Goal: Task Accomplishment & Management: Manage account settings

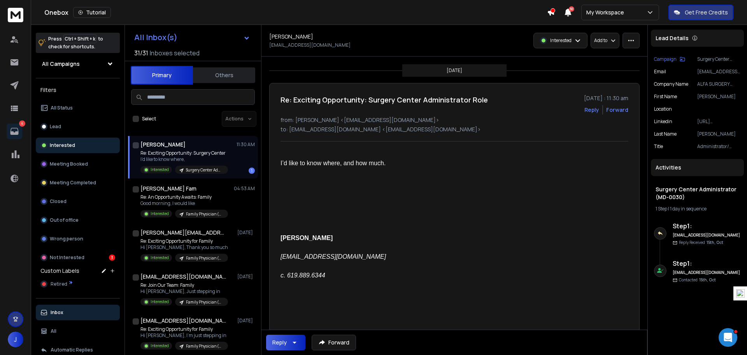
click at [718, 121] on p "[URL][DOMAIN_NAME][PERSON_NAME]" at bounding box center [719, 121] width 44 height 6
drag, startPoint x: 341, startPoint y: 120, endPoint x: 409, endPoint y: 119, distance: 68.1
click at [409, 119] on p "from: Andrea Toogood <andreatoogood@gmail.com>" at bounding box center [455, 120] width 348 height 8
copy p "andreatoogood@gmail.com"
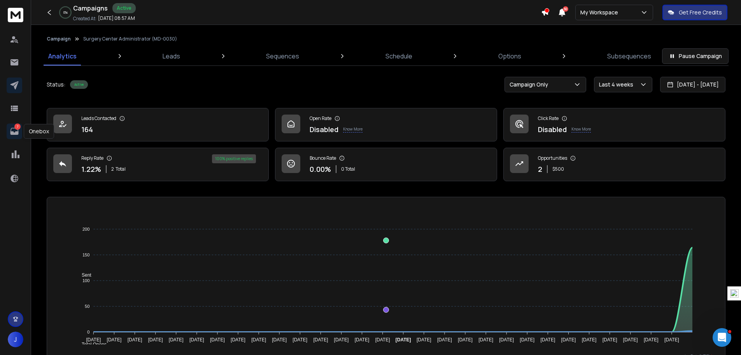
click at [12, 128] on icon at bounding box center [14, 130] width 9 height 9
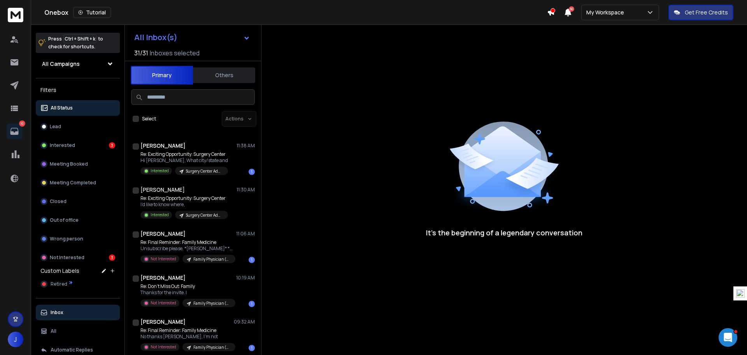
scroll to position [154, 0]
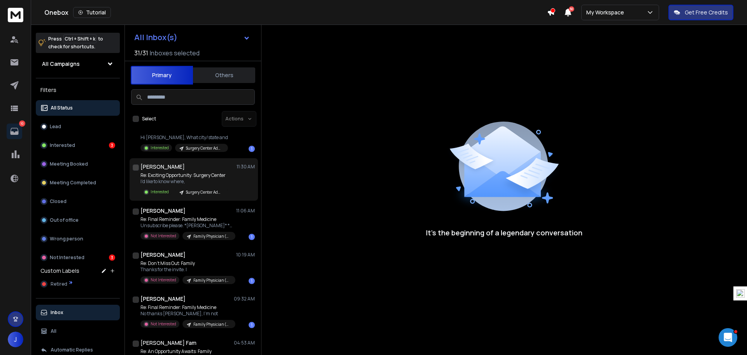
click at [212, 169] on div "Andrea Toogood 11:30 AM" at bounding box center [198, 167] width 114 height 8
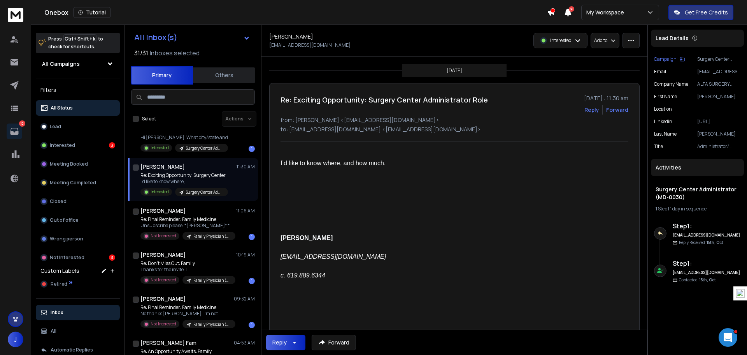
click at [719, 121] on p "https://www.linkedin.com/in/andrea-andi-toogood-67ba1a39" at bounding box center [719, 121] width 44 height 6
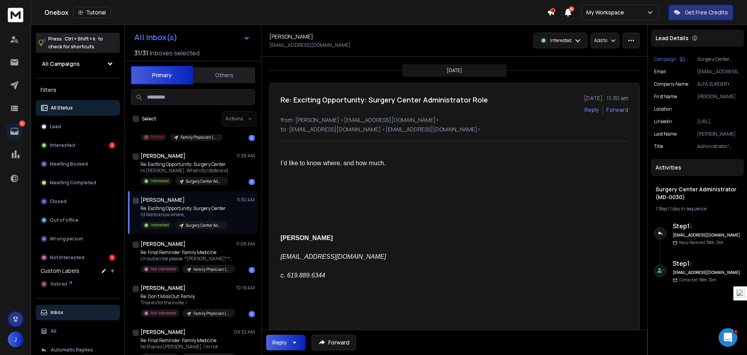
scroll to position [107, 0]
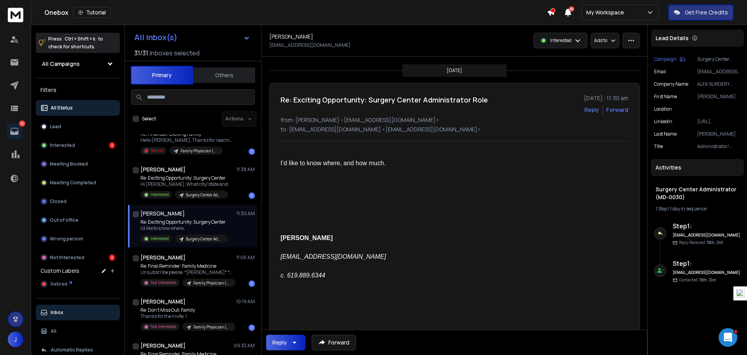
click at [717, 120] on p "https://www.linkedin.com/in/andrea-andi-toogood-67ba1a39" at bounding box center [719, 121] width 44 height 6
click at [719, 121] on p "https://www.linkedin.com/in/andrea-andi-toogood-67ba1a39" at bounding box center [719, 121] width 44 height 6
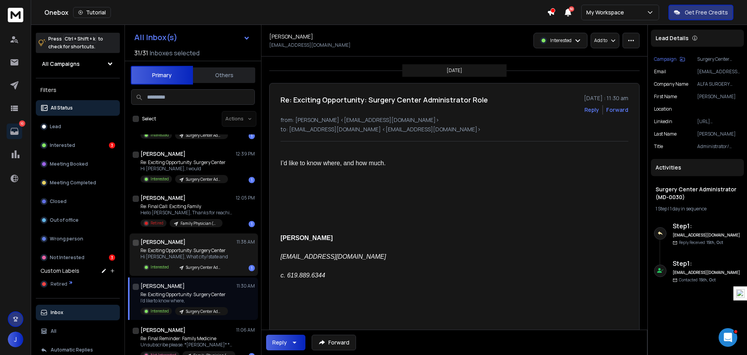
scroll to position [0, 0]
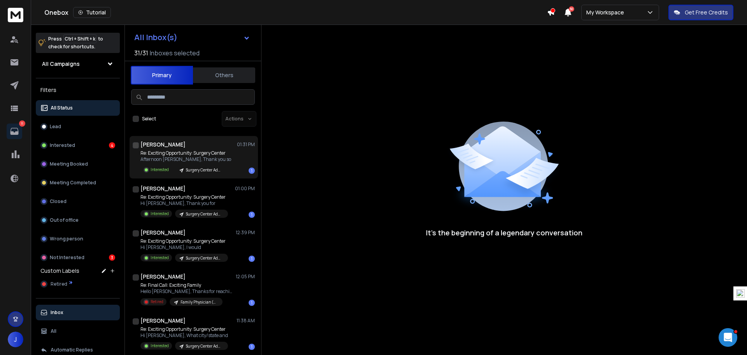
click at [177, 155] on p "Re: Exciting Opportunity: Surgery Center" at bounding box center [186, 153] width 91 height 6
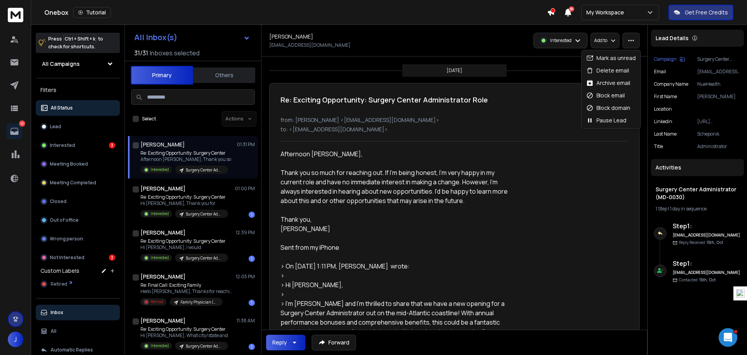
click at [630, 41] on icon "button" at bounding box center [631, 40] width 7 height 7
click at [611, 59] on div "Mark as unread" at bounding box center [611, 58] width 49 height 8
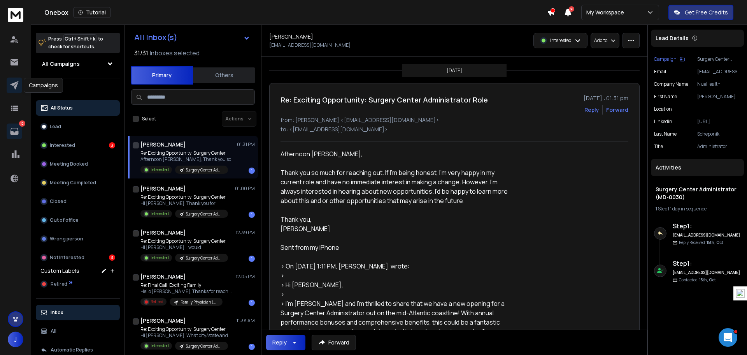
click at [12, 85] on icon at bounding box center [14, 85] width 9 height 9
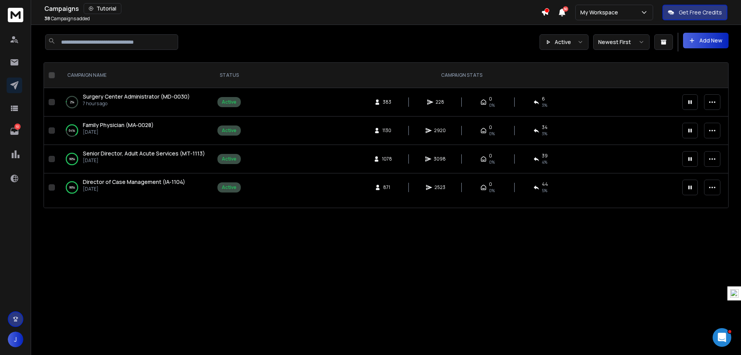
click at [115, 96] on span "Surgery Center Administrator (MD-0030)" at bounding box center [136, 96] width 107 height 7
